Goal: Task Accomplishment & Management: Manage account settings

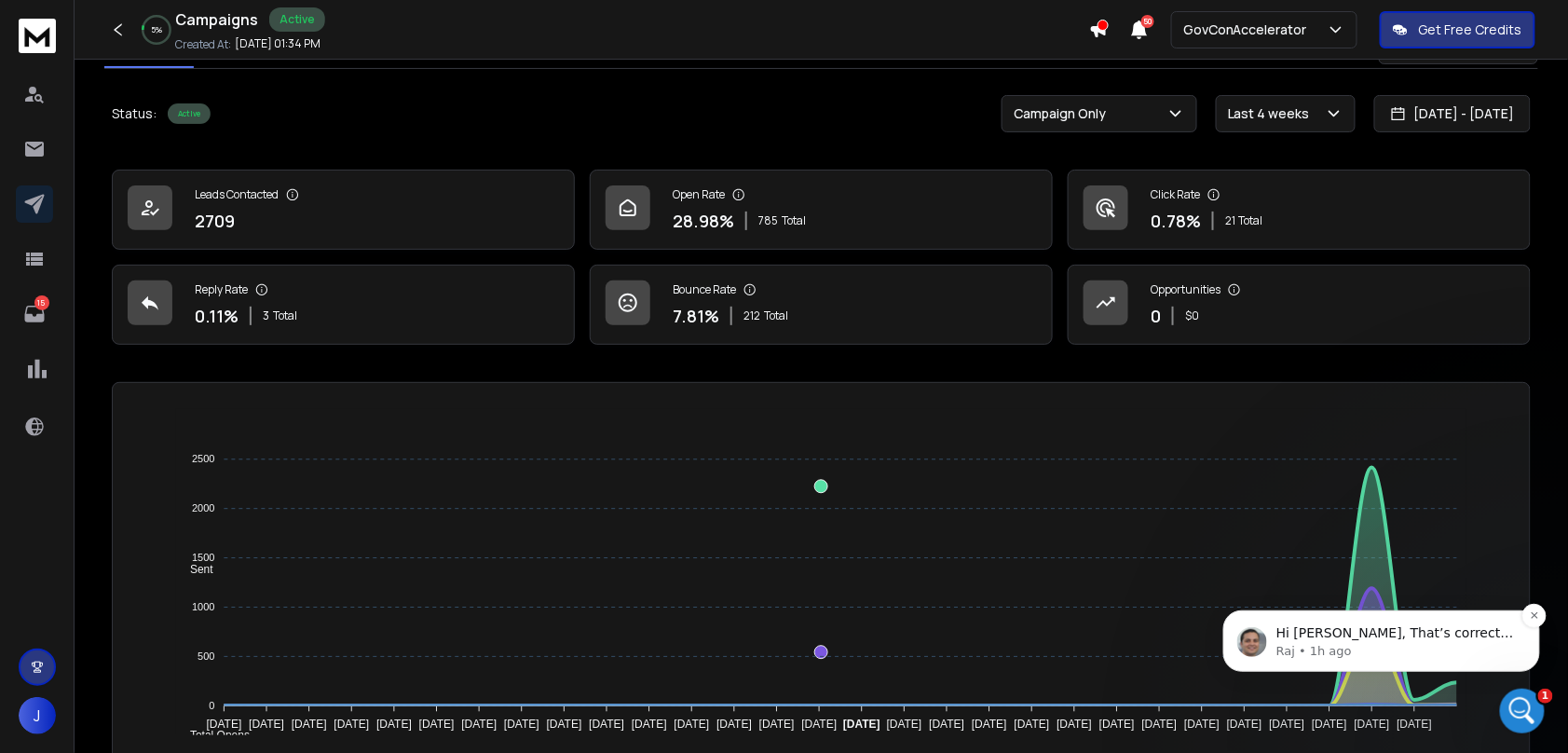
click at [1376, 624] on p "Hi [PERSON_NAME], That’s correct. With Provider Matching ON and Strict Provider…" at bounding box center [1396, 633] width 241 height 19
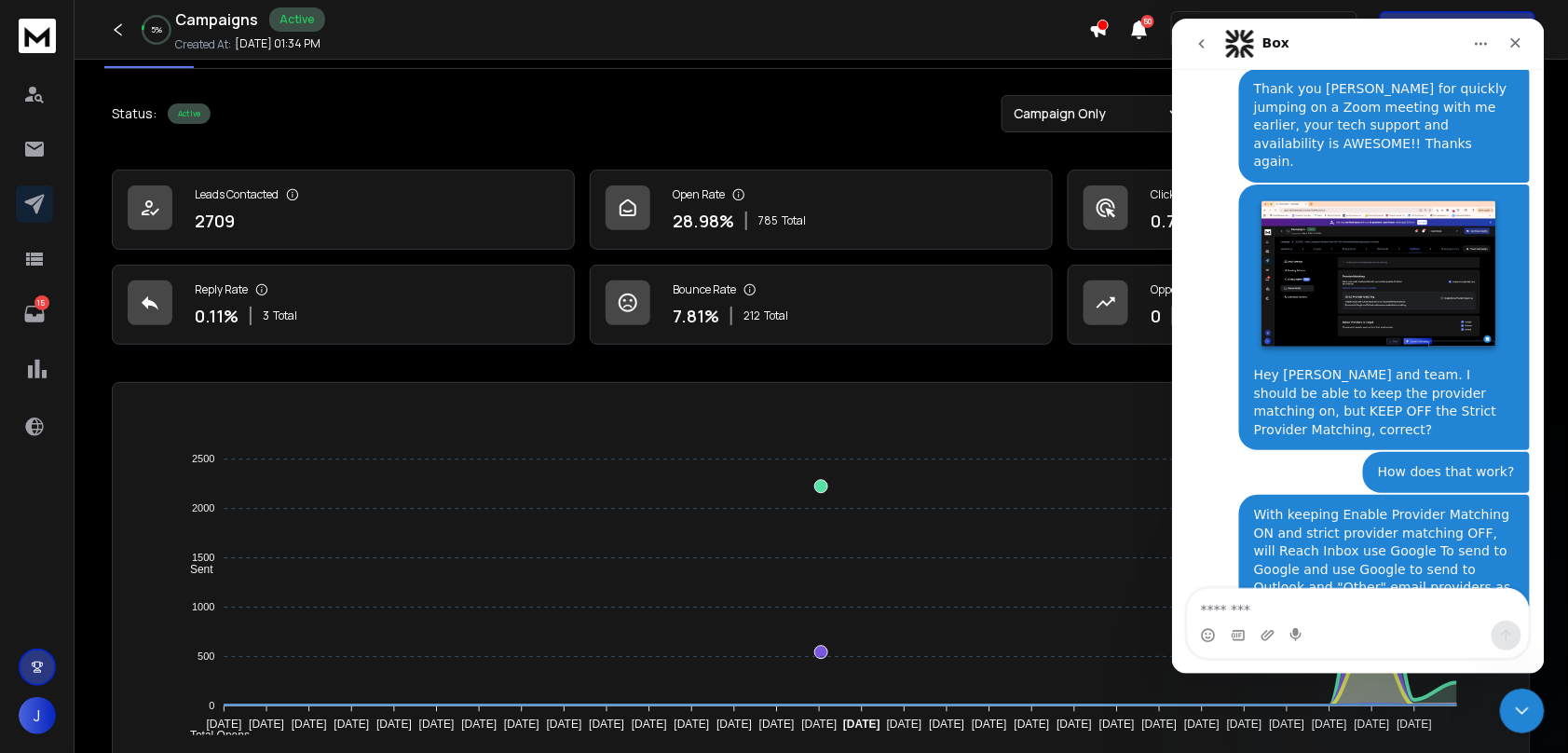
scroll to position [7334, 0]
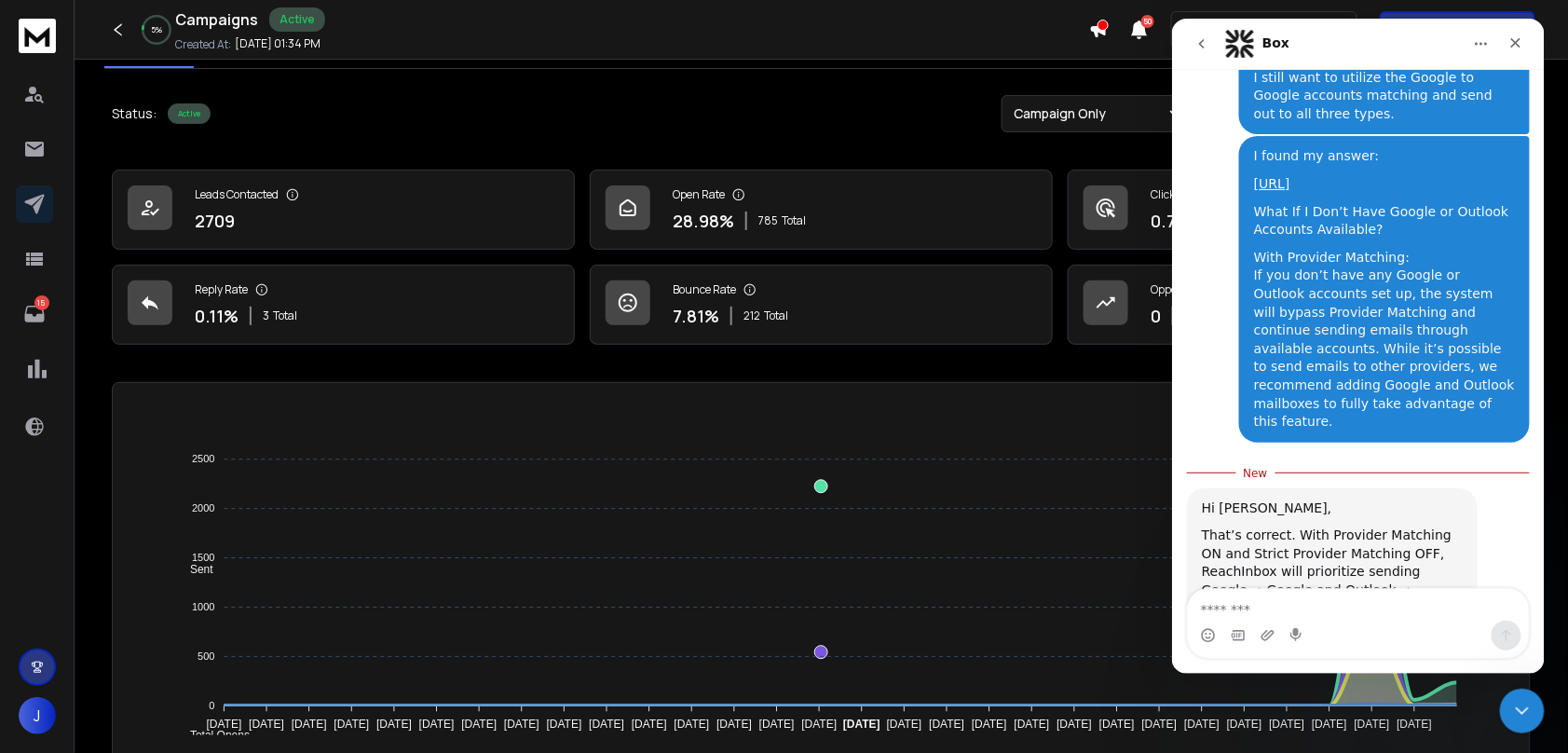
click at [1305, 608] on textarea "Message…" at bounding box center [1357, 605] width 341 height 31
click at [1204, 638] on icon "Emoji picker" at bounding box center [1207, 635] width 15 height 15
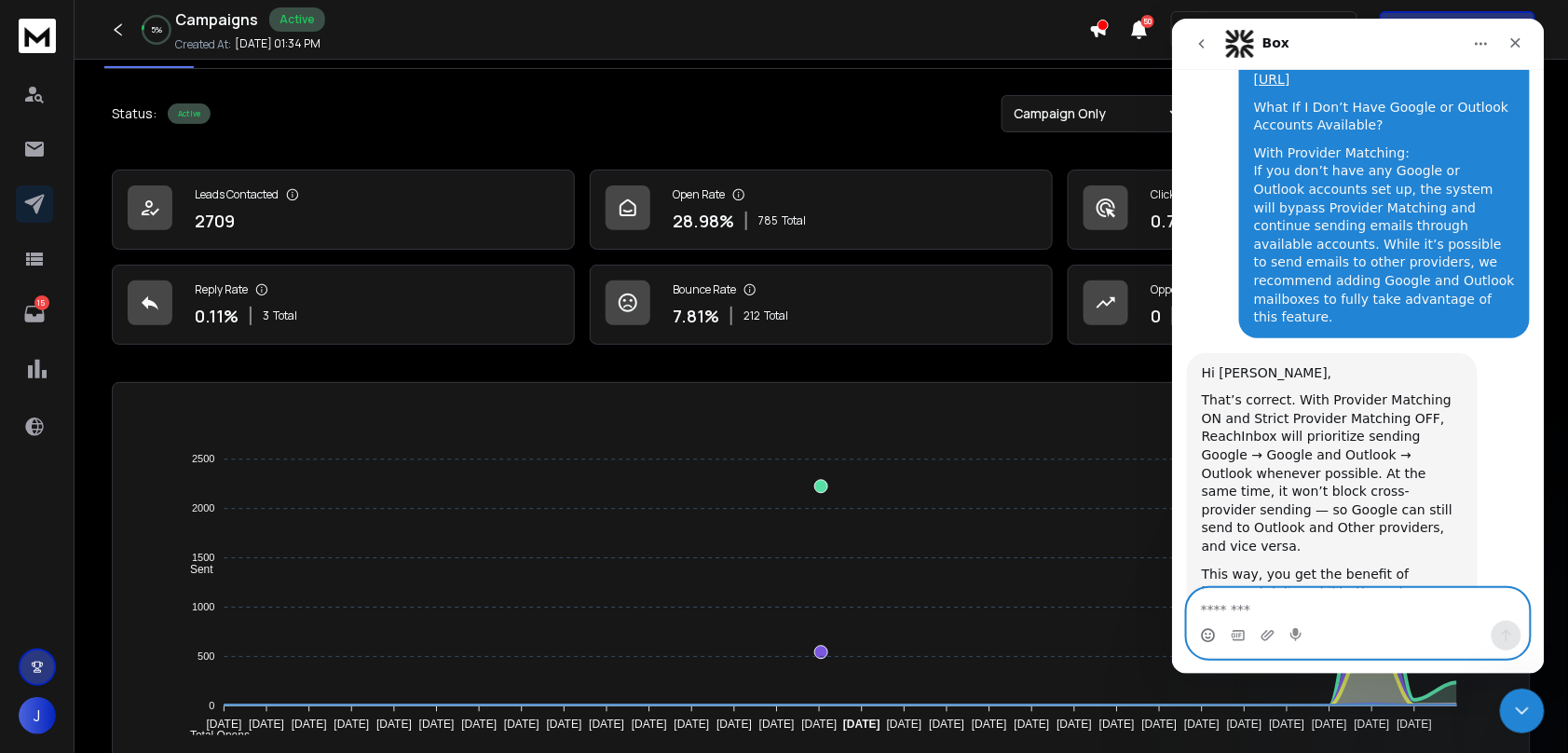
scroll to position [7442, 0]
click at [1228, 614] on textarea "Message…" at bounding box center [1357, 605] width 341 height 31
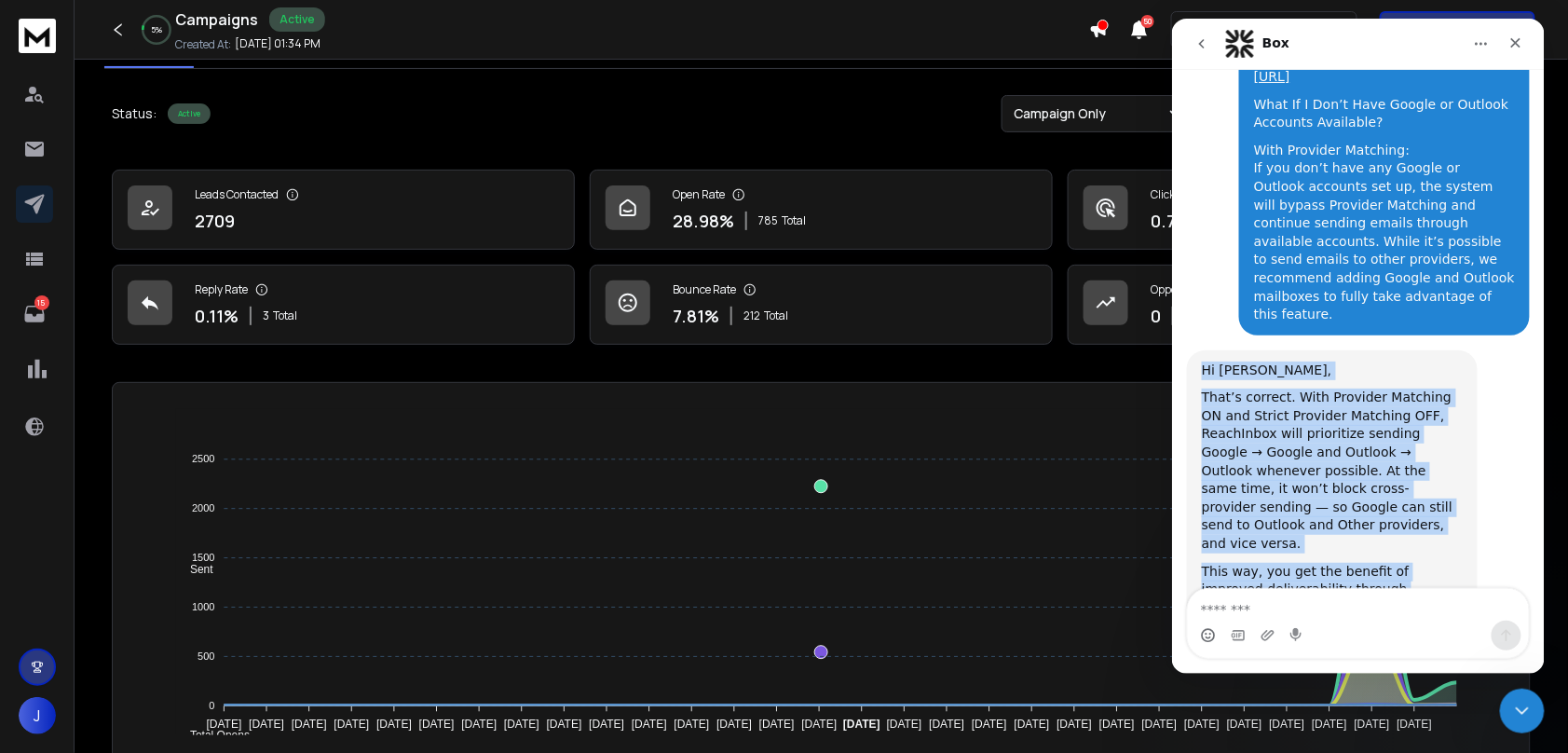
drag, startPoint x: 1372, startPoint y: 388, endPoint x: 1178, endPoint y: 147, distance: 309.4
copy div "Hi [PERSON_NAME], That’s correct. With Provider Matching ON and Strict Provider…"
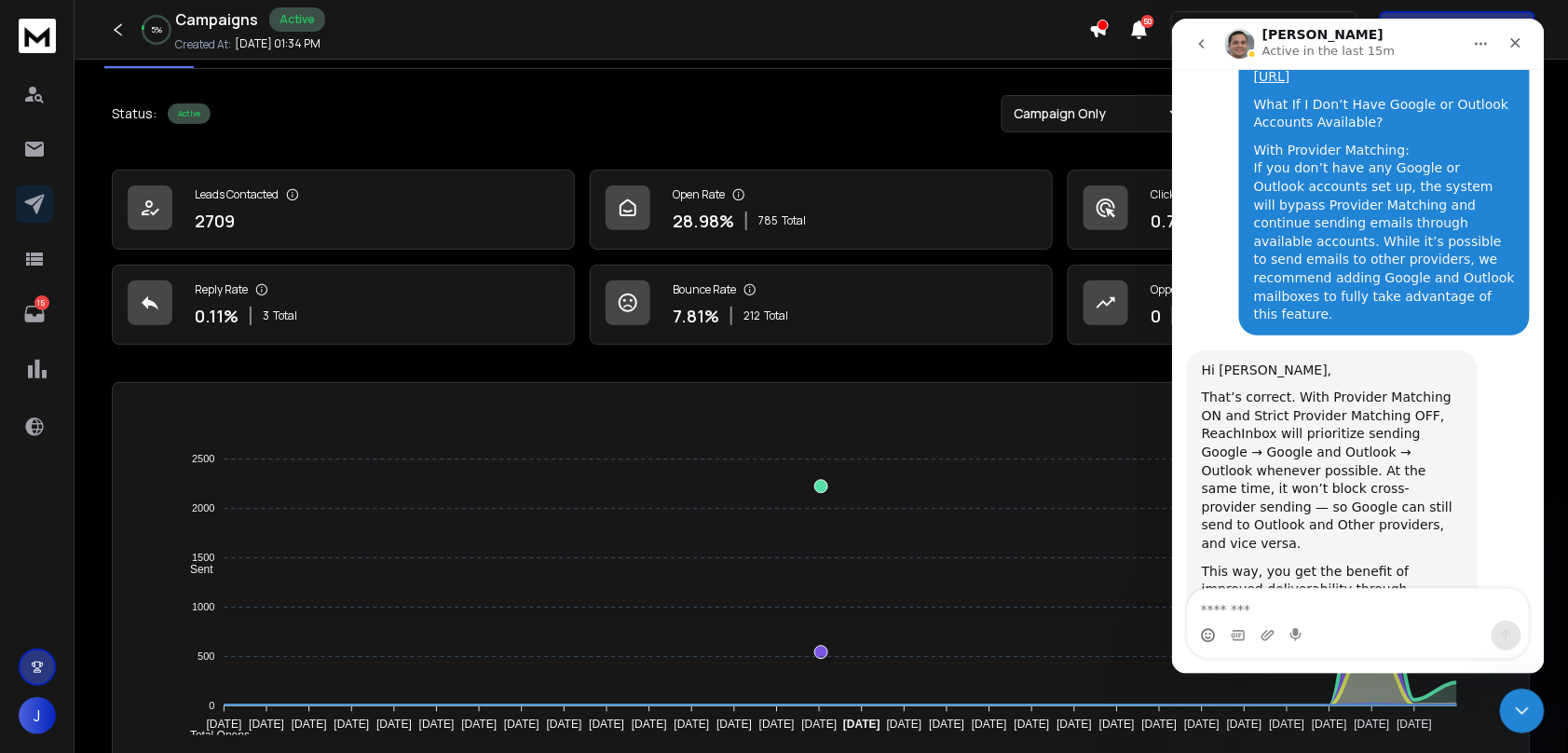
click at [1513, 44] on icon "Close" at bounding box center [1516, 43] width 10 height 10
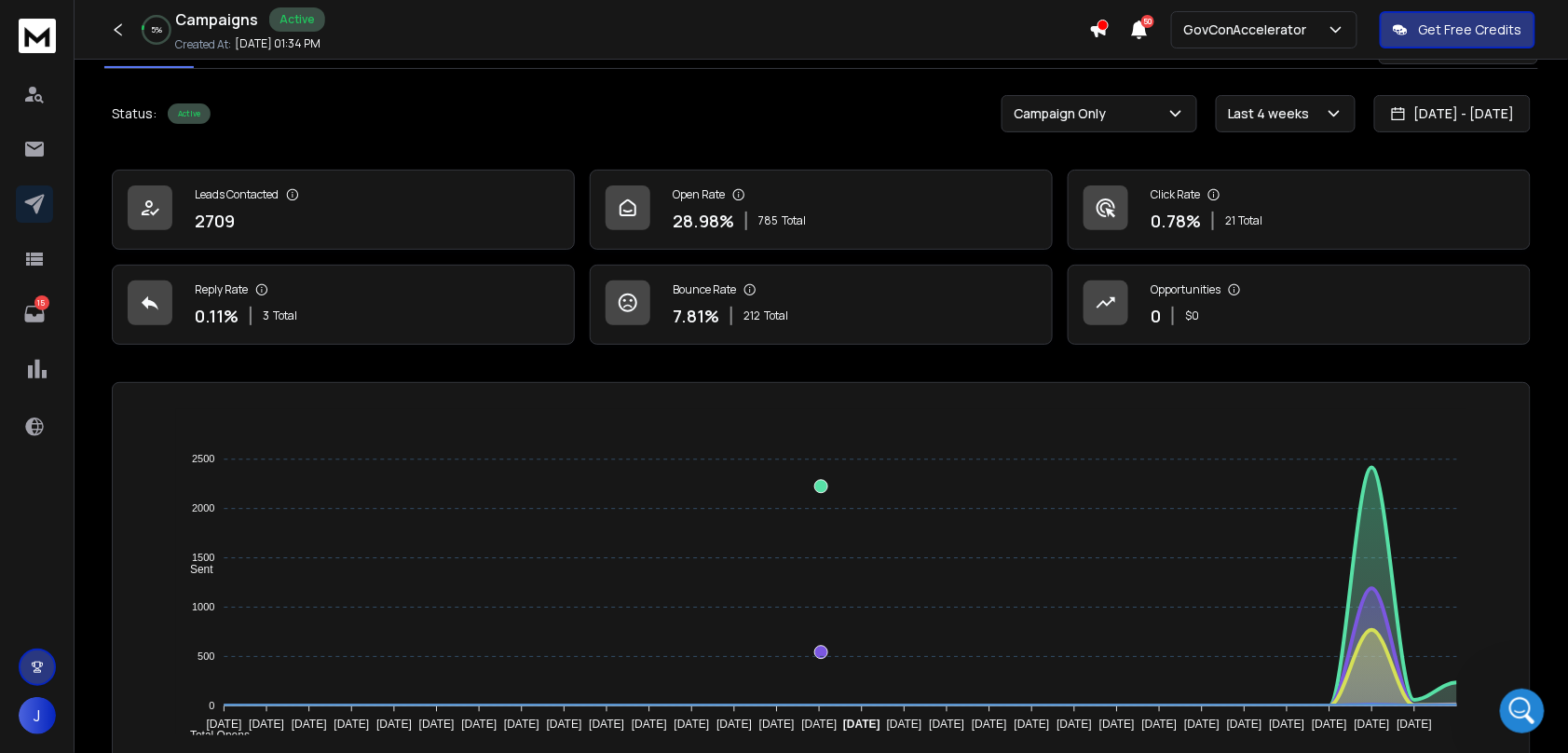
scroll to position [0, 0]
drag, startPoint x: 806, startPoint y: 119, endPoint x: 837, endPoint y: 110, distance: 32.3
click at [806, 119] on div "Status: Active Pause Campaign Campaign Only Last 4 weeks [DATE] - [DATE]" at bounding box center [821, 114] width 1420 height 37
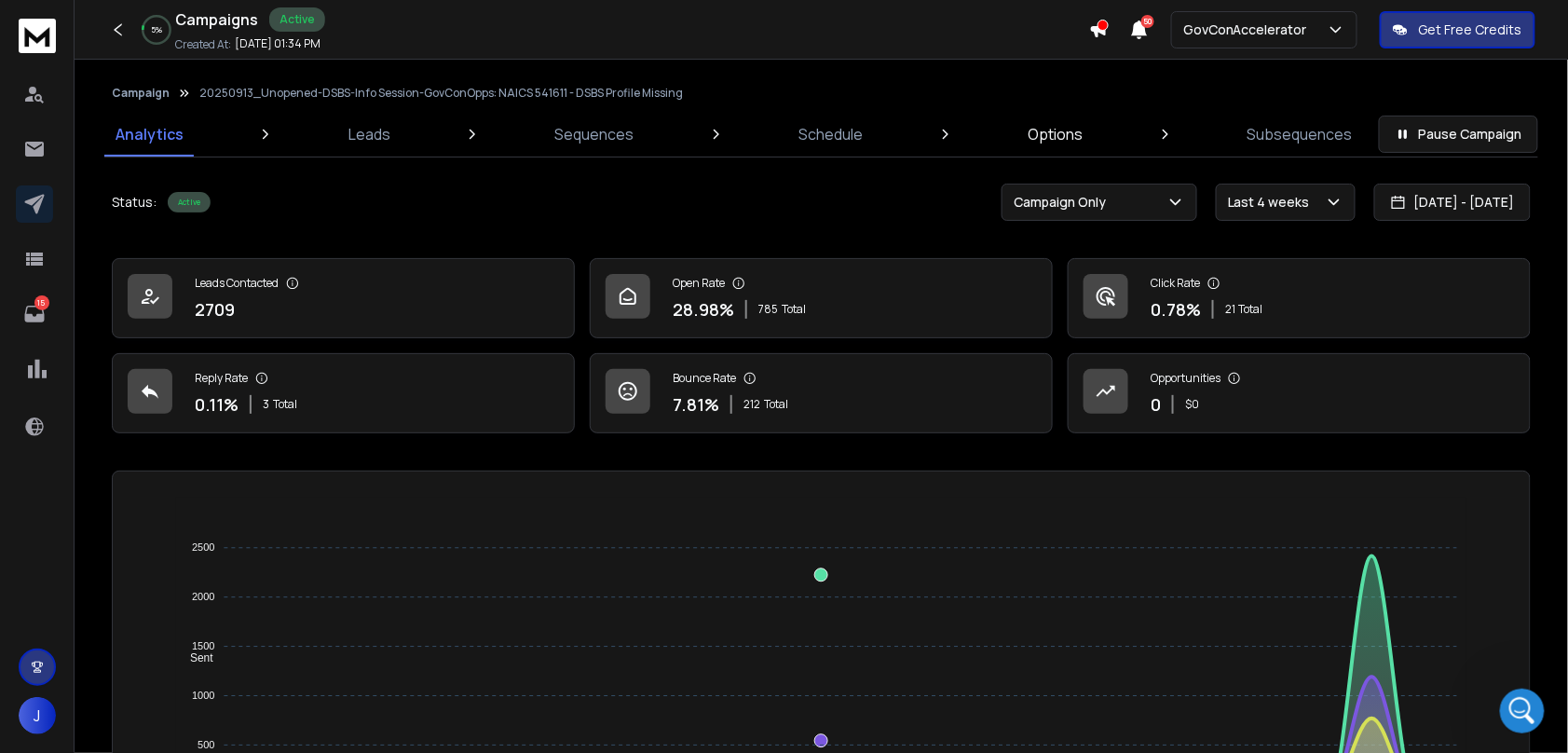
click at [1061, 128] on p "Options" at bounding box center [1055, 134] width 55 height 23
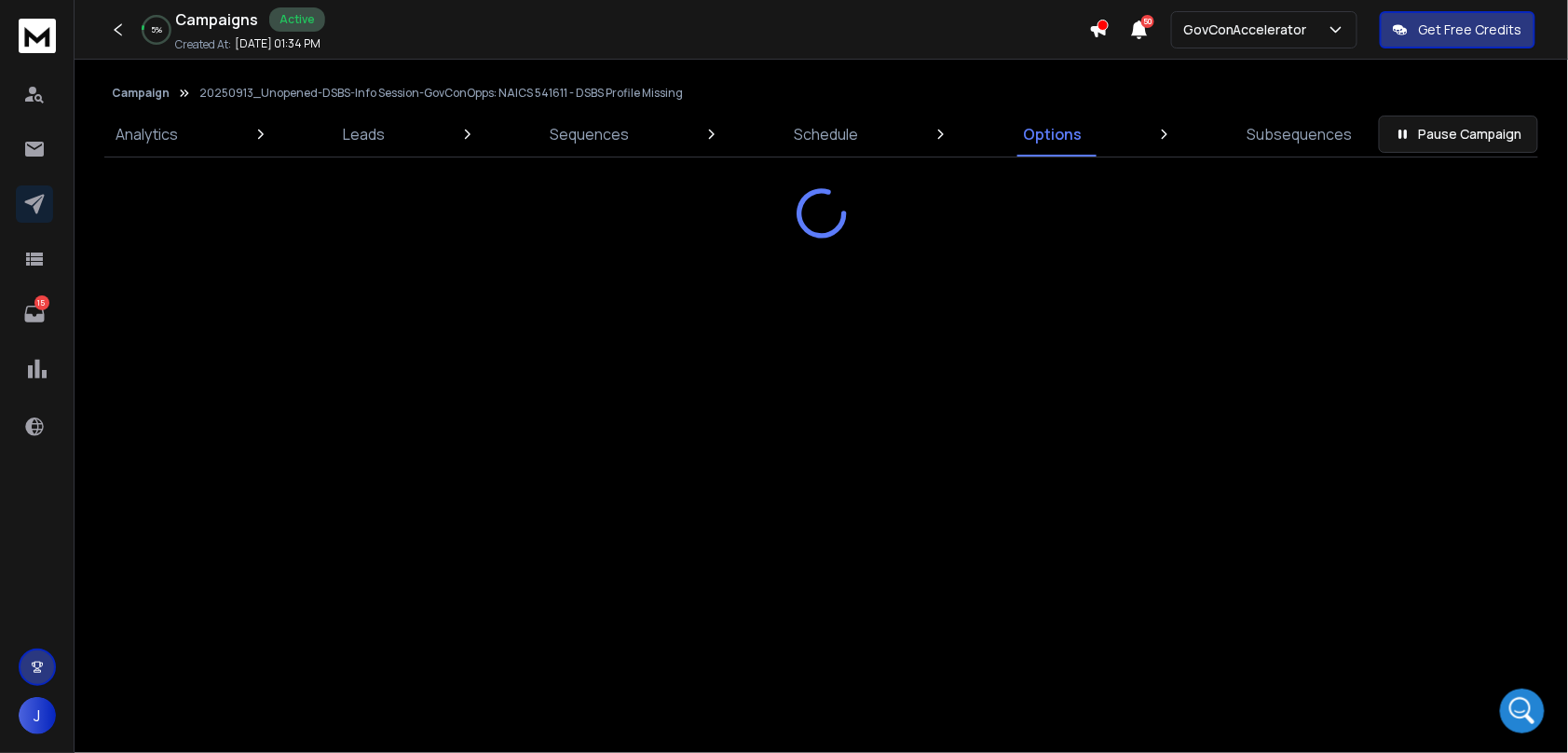
select select "**********"
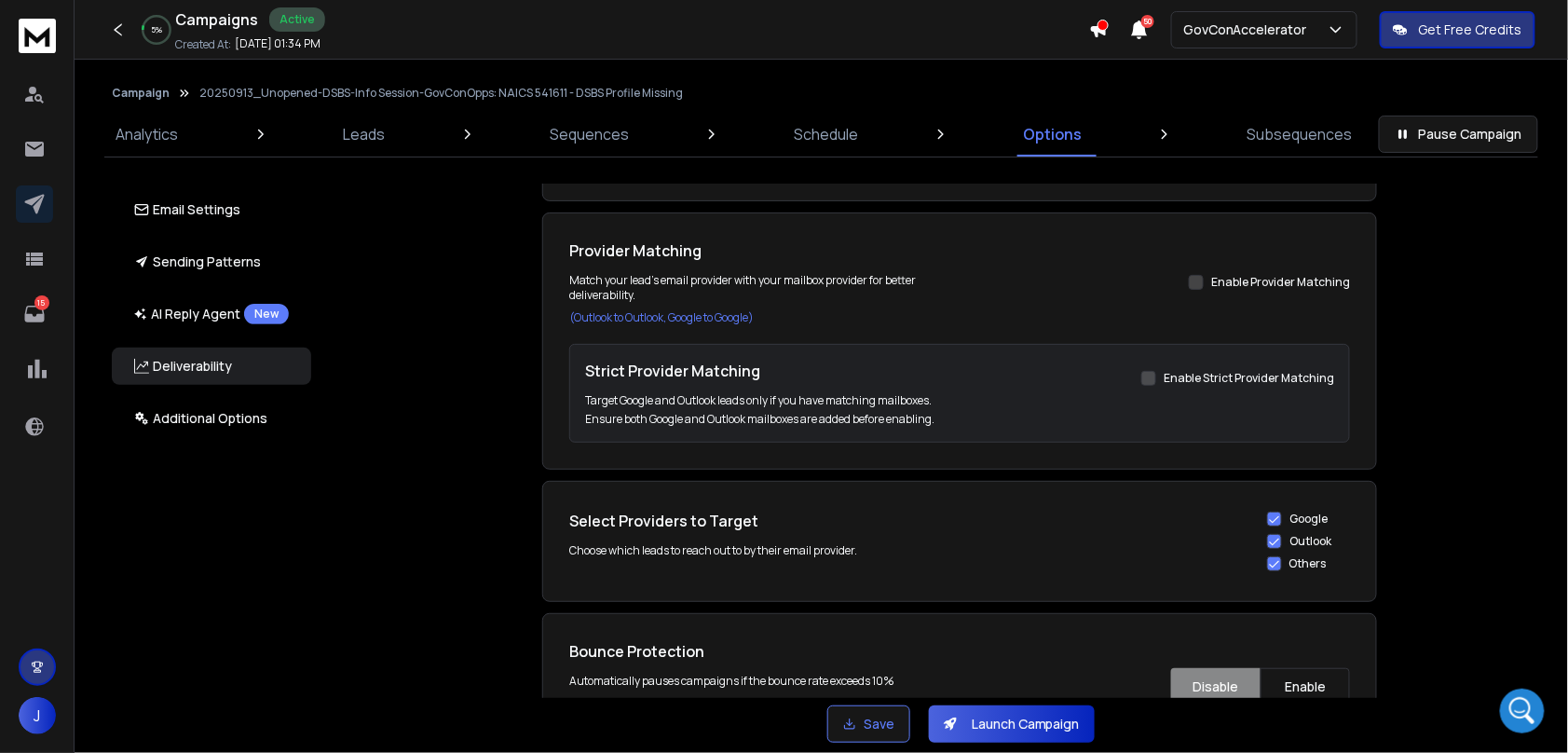
scroll to position [2186, 0]
click at [1204, 279] on button "Enable Provider Matching" at bounding box center [1196, 283] width 15 height 15
click at [1021, 292] on div "Enable Provider Matching" at bounding box center [1164, 283] width 371 height 37
click at [867, 720] on button "Save" at bounding box center [868, 724] width 83 height 37
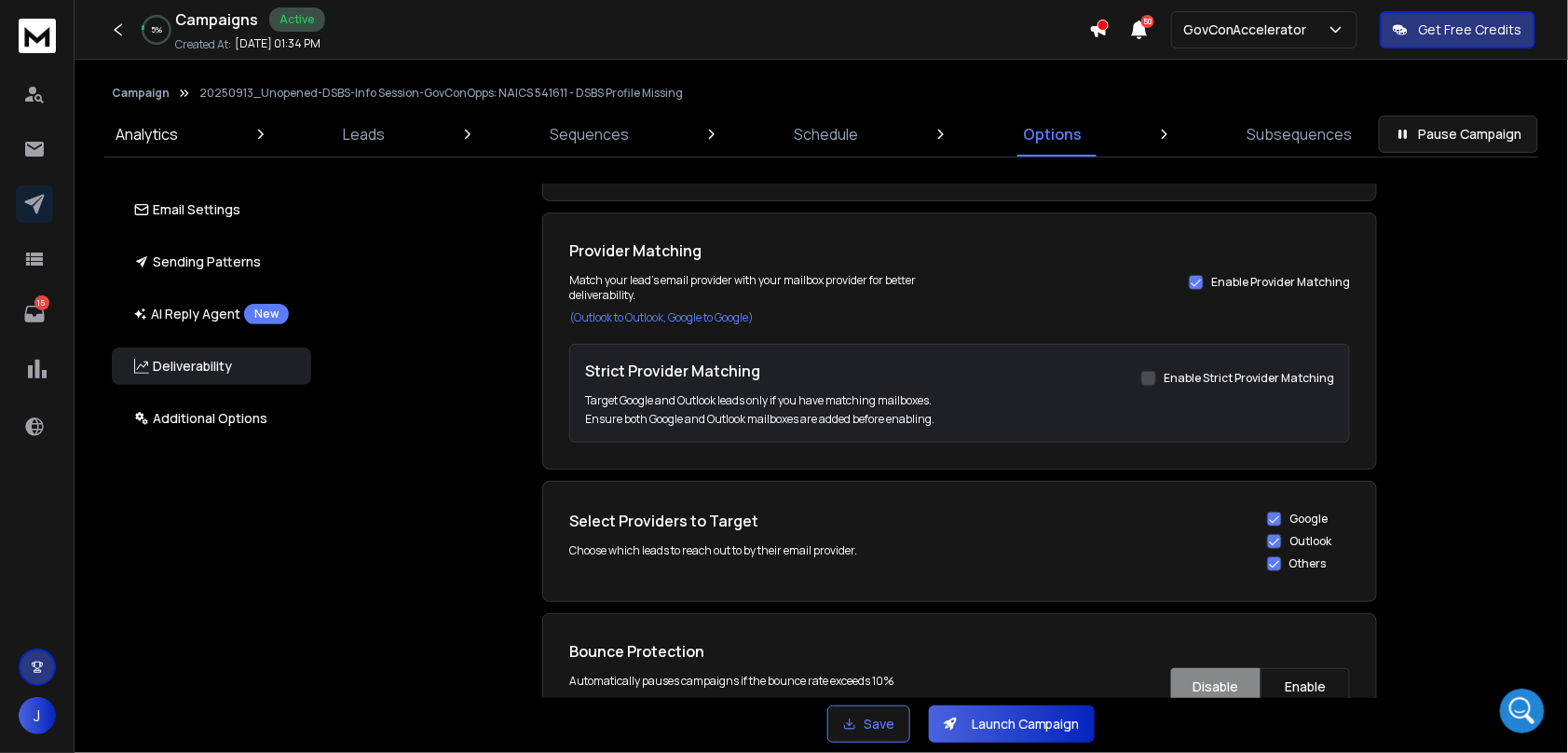
click at [163, 130] on p "Analytics" at bounding box center [147, 134] width 63 height 23
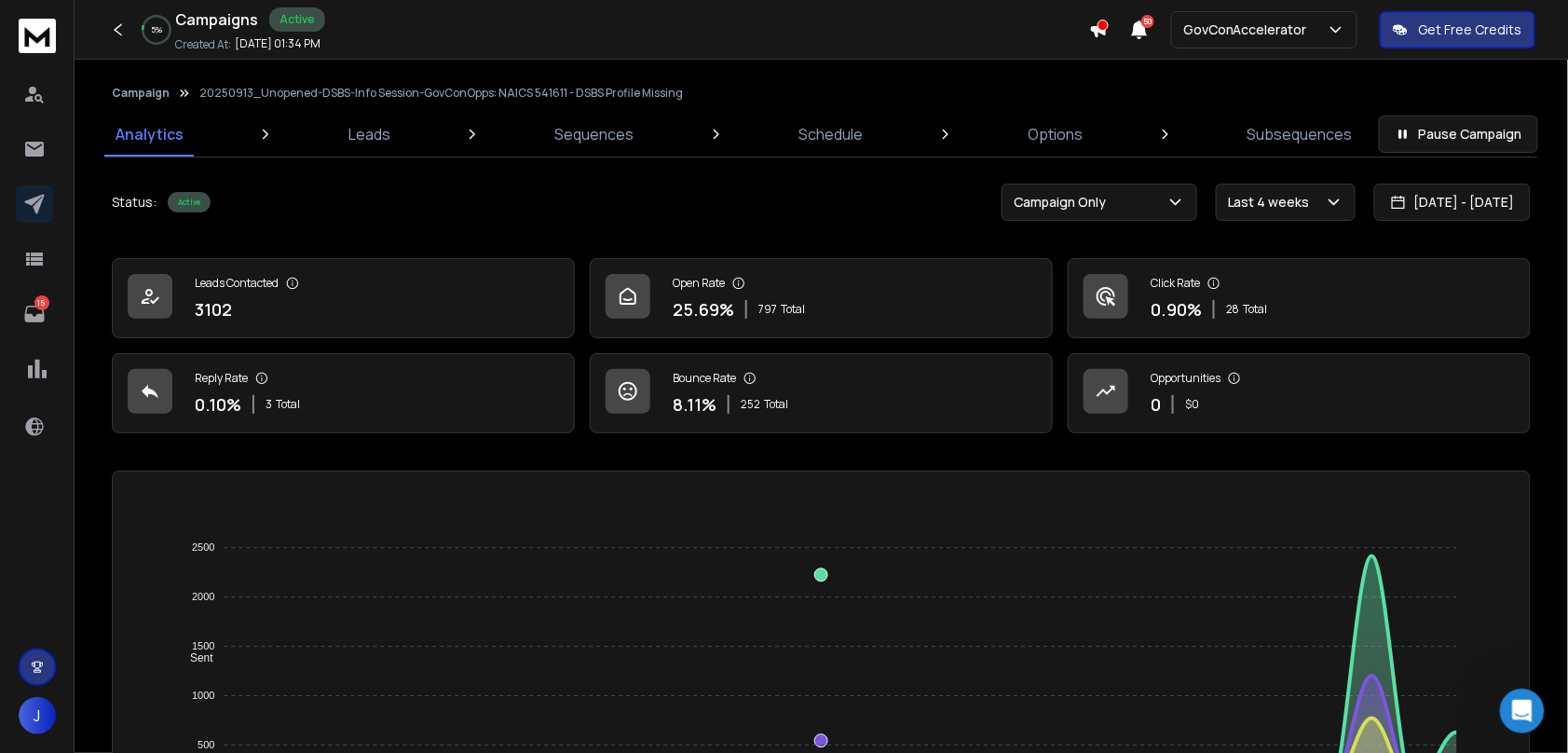
click at [1409, 93] on div "Campaign 20250913_Unopened-DSBS-Info Session-GovConOpps: NAICS 541611 - DSBS Pr…" at bounding box center [821, 92] width 1420 height 15
click at [534, 208] on div "Status: Active Pause Campaign Campaign Only Last 4 weeks [DATE] - [DATE]" at bounding box center [821, 203] width 1420 height 37
click at [620, 132] on p "Sequences" at bounding box center [594, 134] width 80 height 23
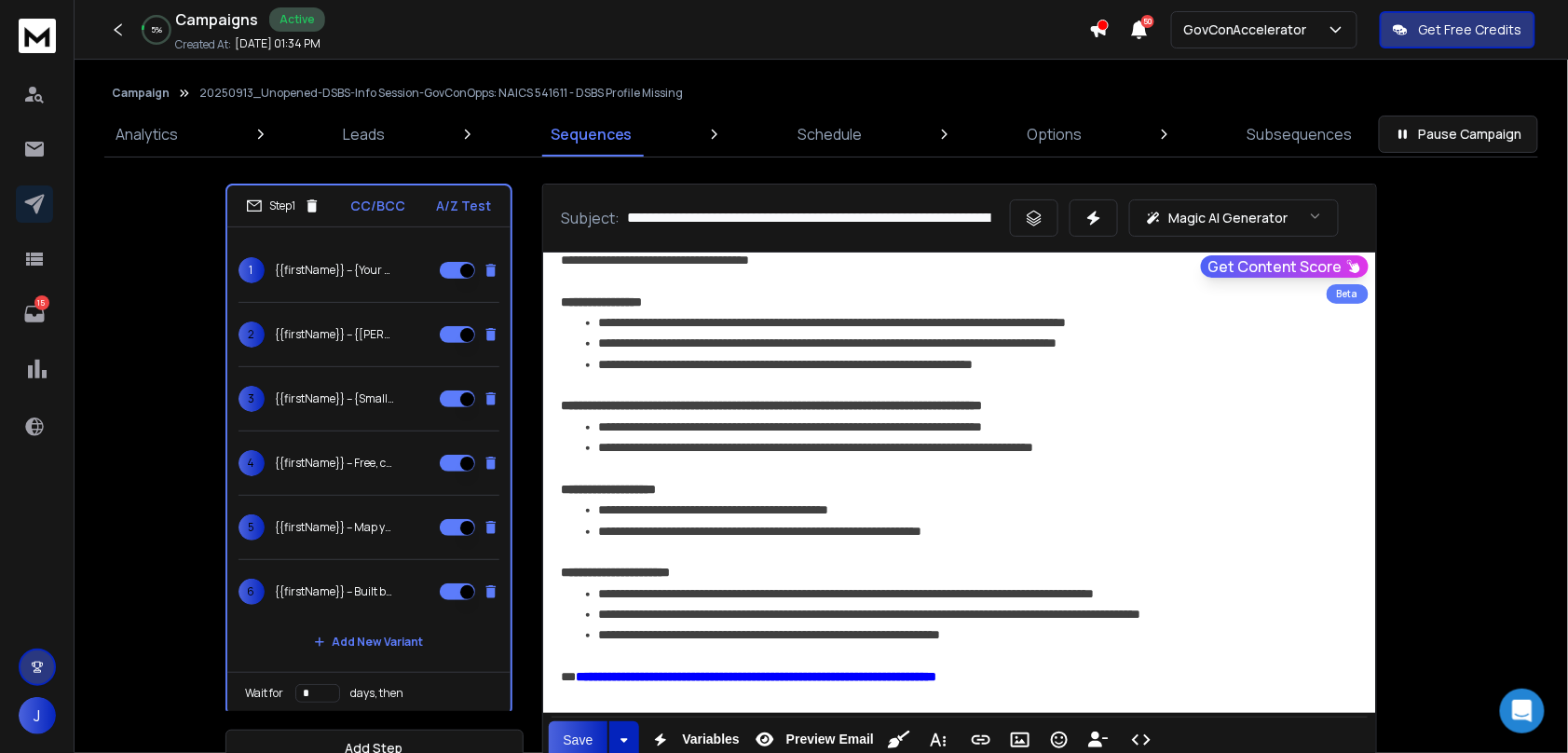
scroll to position [80, 0]
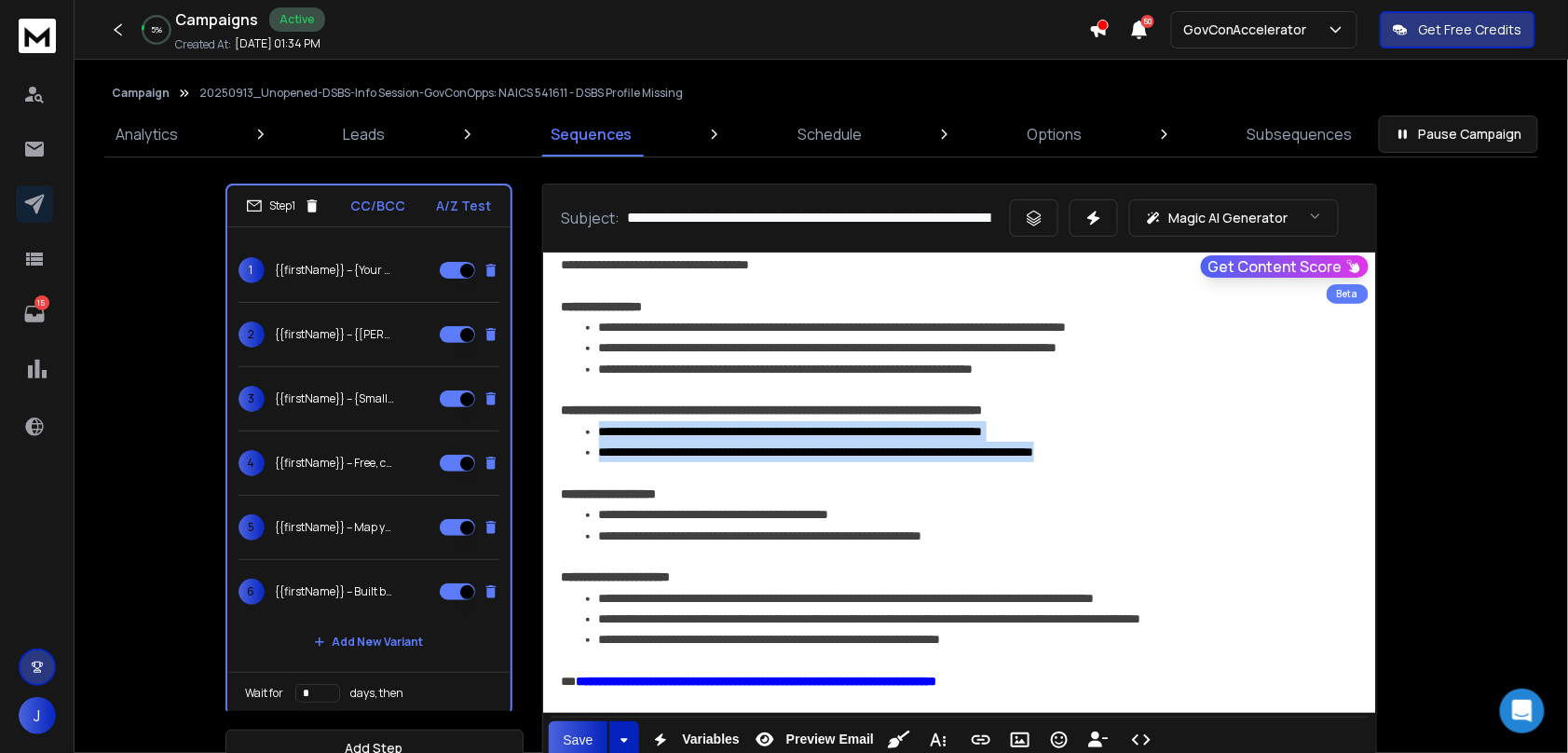
drag, startPoint x: 1163, startPoint y: 455, endPoint x: 597, endPoint y: 436, distance: 566.3
click at [597, 436] on ul "**********" at bounding box center [960, 442] width 796 height 42
